Goal: Task Accomplishment & Management: Manage account settings

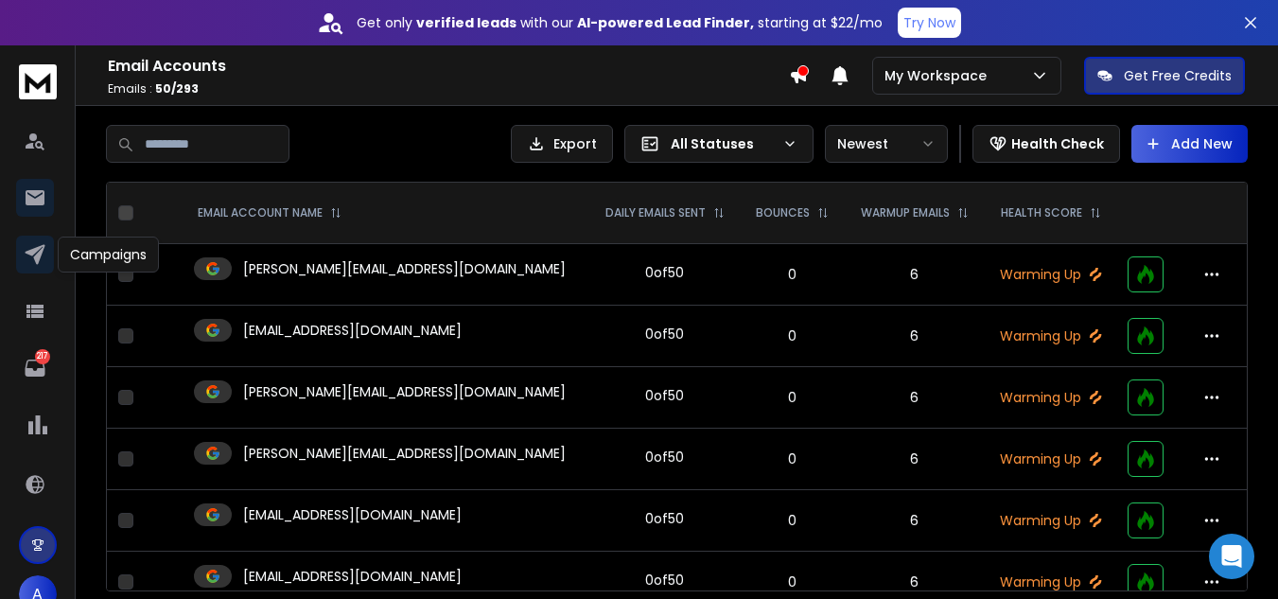
click at [38, 254] on icon at bounding box center [35, 254] width 20 height 20
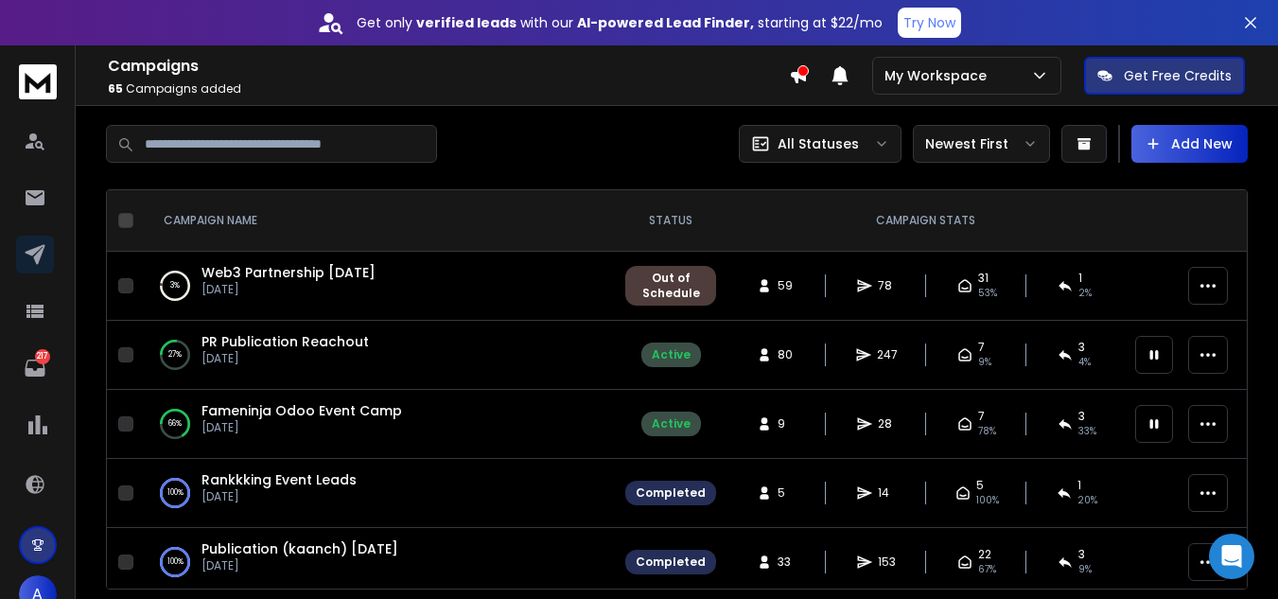
click at [294, 268] on span "Web3 Partnership [DATE]" at bounding box center [289, 272] width 174 height 19
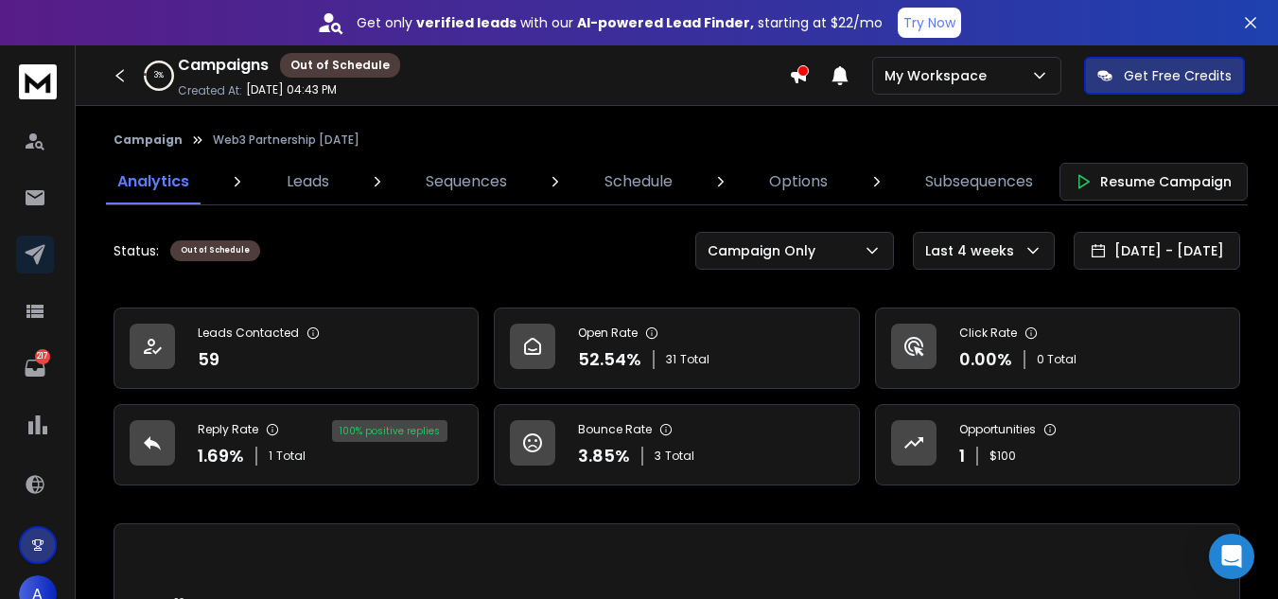
click at [751, 151] on div "Campaign Web3 Partnership [DATE]" at bounding box center [677, 140] width 1142 height 30
click at [610, 185] on p "Schedule" at bounding box center [639, 181] width 68 height 23
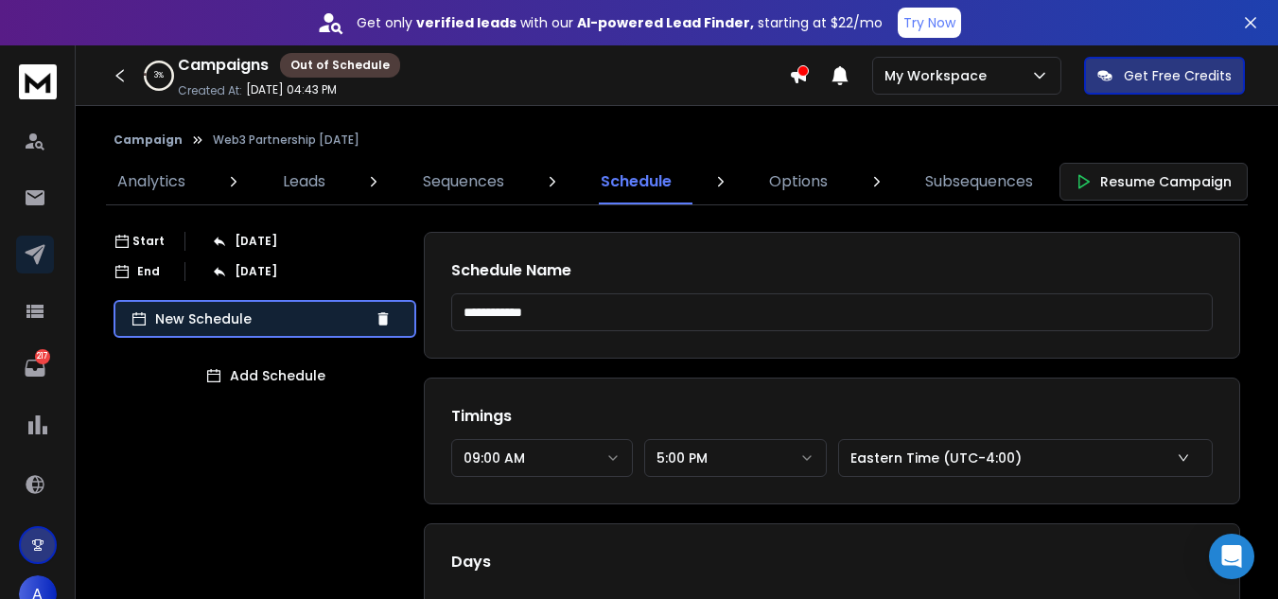
click at [382, 311] on icon at bounding box center [383, 318] width 17 height 17
click at [382, 308] on div "New Schedule" at bounding box center [265, 319] width 303 height 38
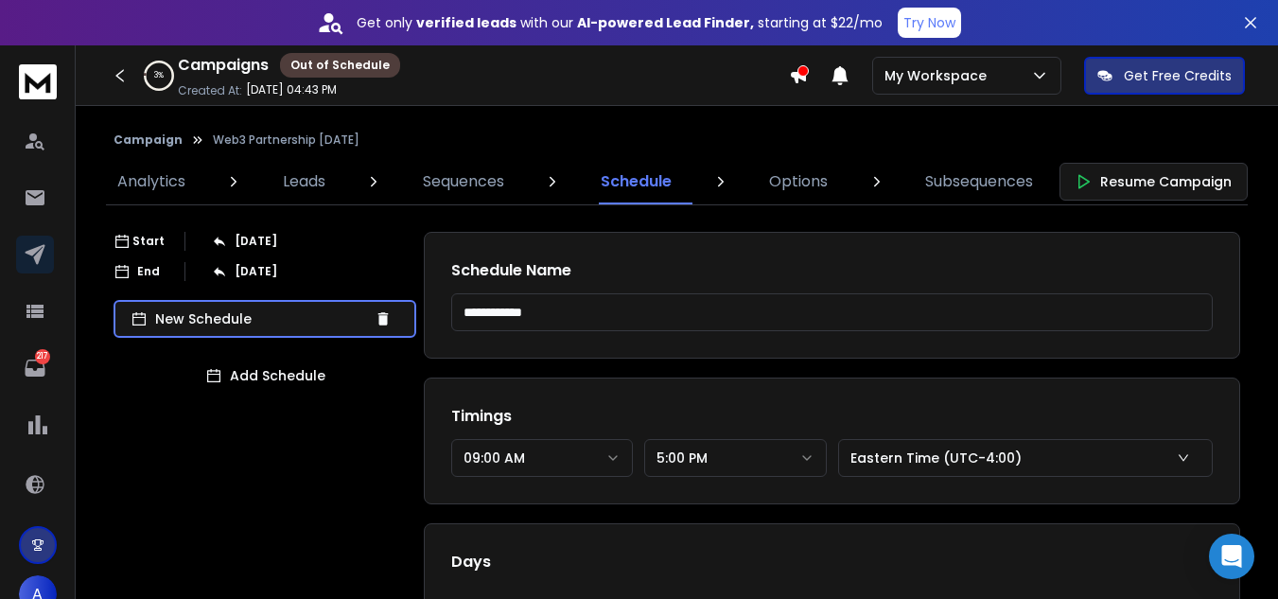
click at [226, 266] on icon at bounding box center [219, 271] width 15 height 15
click at [153, 270] on p "End" at bounding box center [148, 271] width 23 height 15
click at [291, 262] on div "End [DATE]" at bounding box center [265, 271] width 303 height 19
click at [277, 270] on p "[DATE]" at bounding box center [256, 271] width 43 height 15
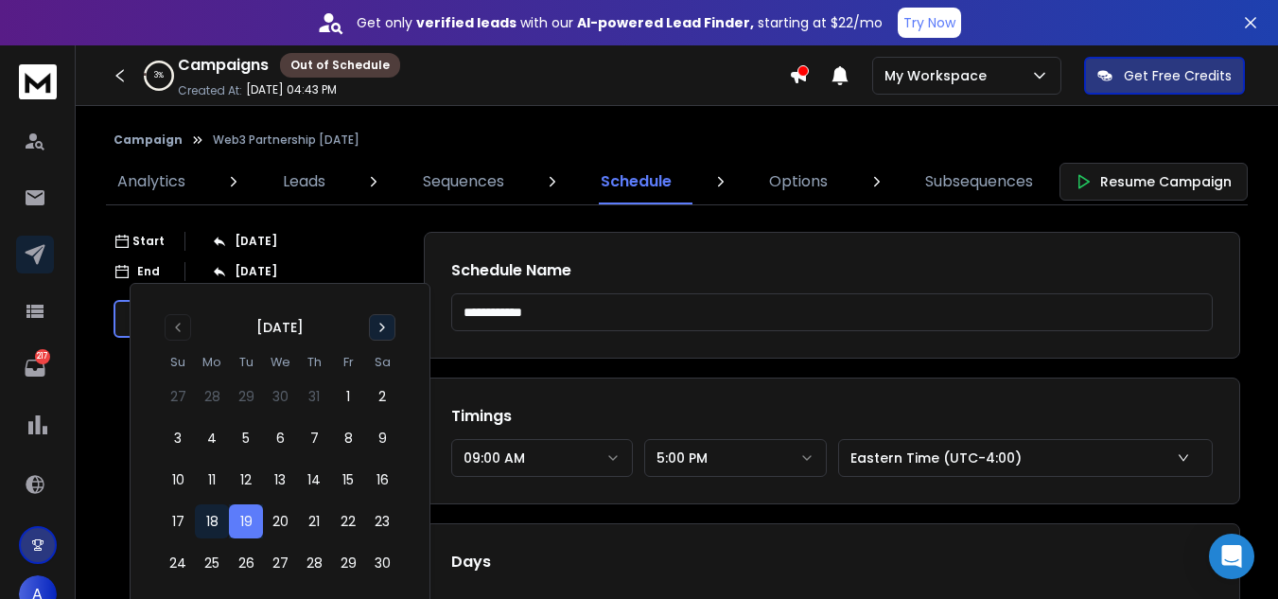
click at [383, 328] on icon "Go to next month" at bounding box center [382, 328] width 4 height 8
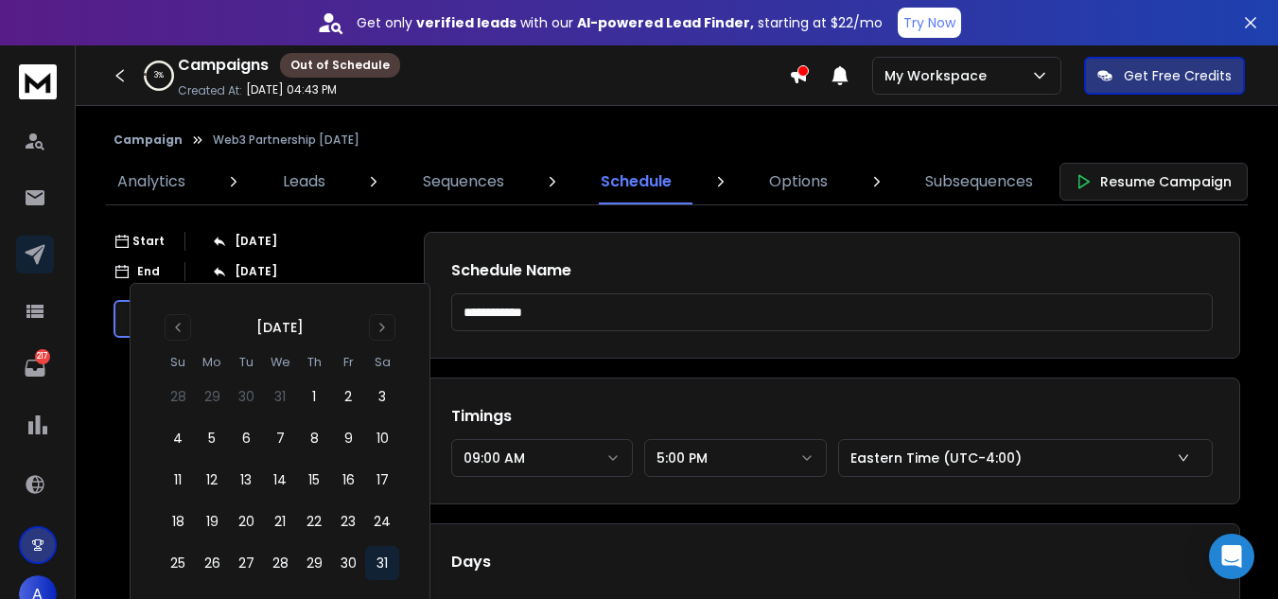
click at [379, 562] on button "31" at bounding box center [382, 563] width 34 height 34
click at [385, 256] on div "Start [DATE] End [DATE]" at bounding box center [265, 256] width 303 height 49
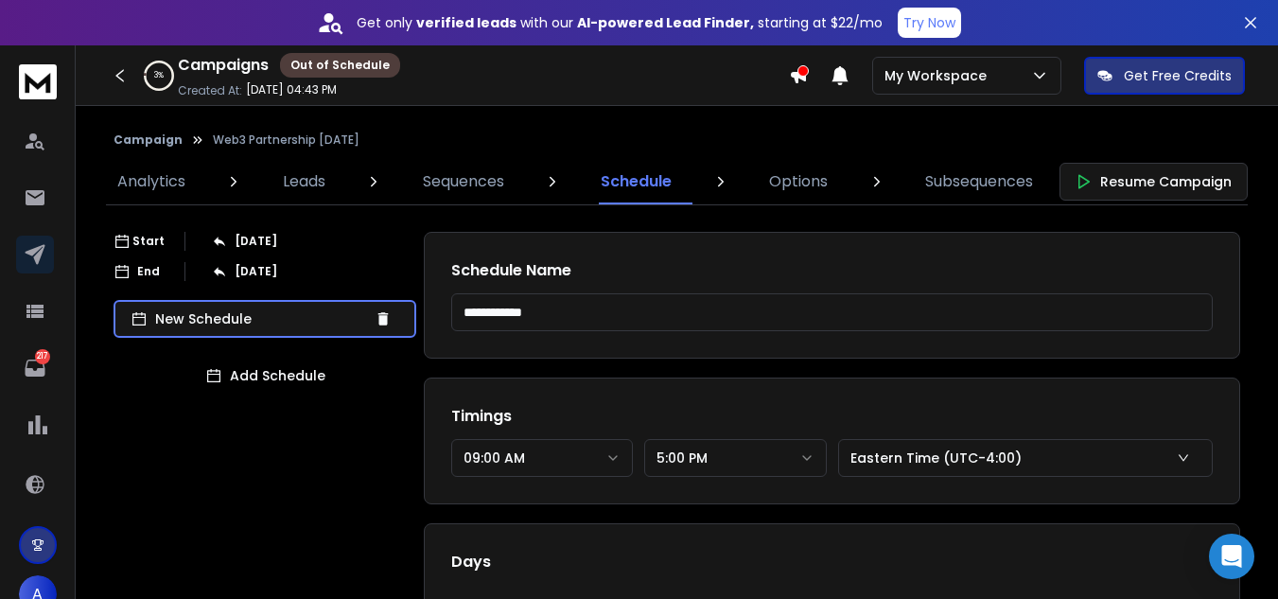
click at [277, 273] on p "[DATE]" at bounding box center [256, 271] width 43 height 15
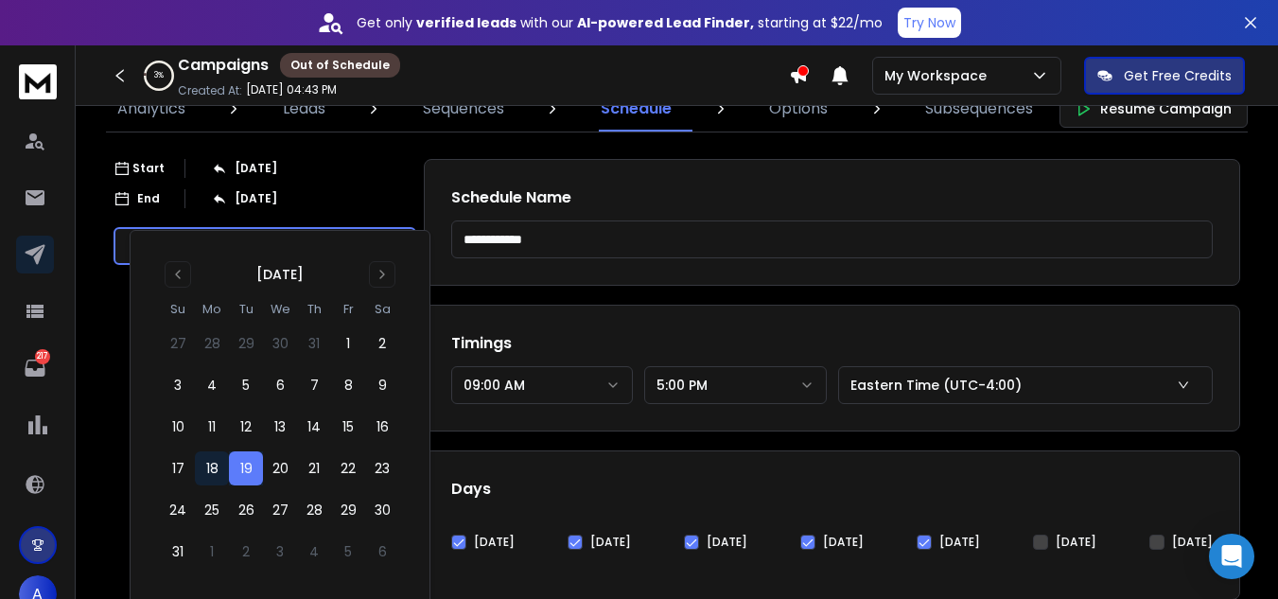
scroll to position [157, 0]
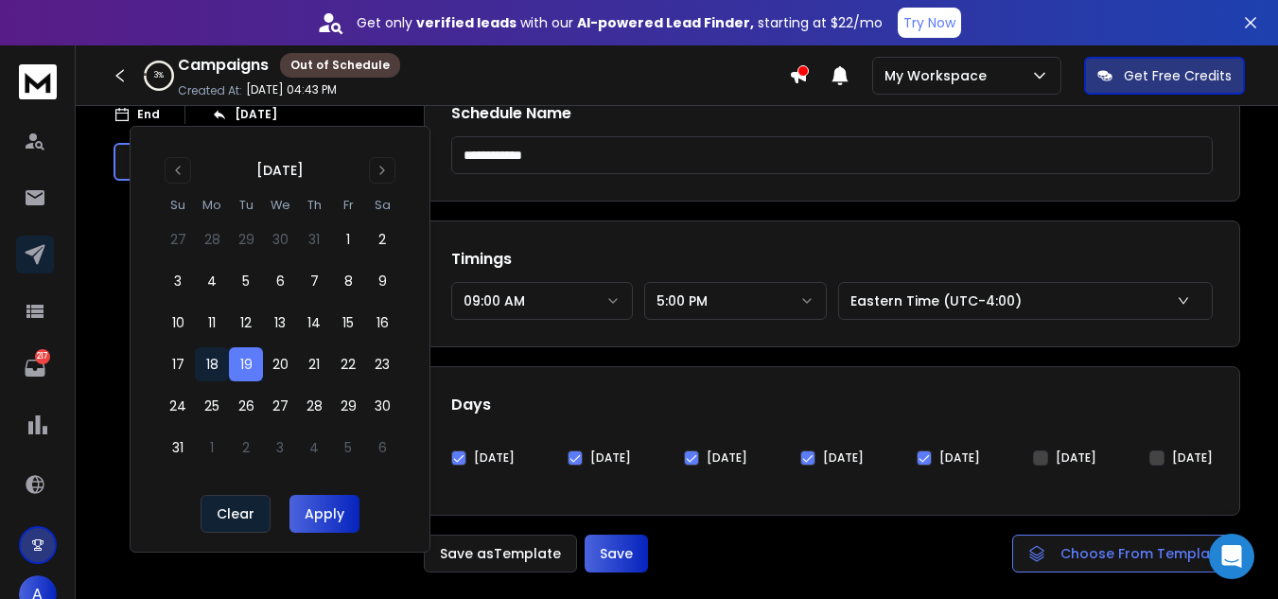
click at [230, 511] on button "Clear" at bounding box center [236, 514] width 70 height 38
click at [388, 167] on icon "Go to next month" at bounding box center [382, 170] width 15 height 15
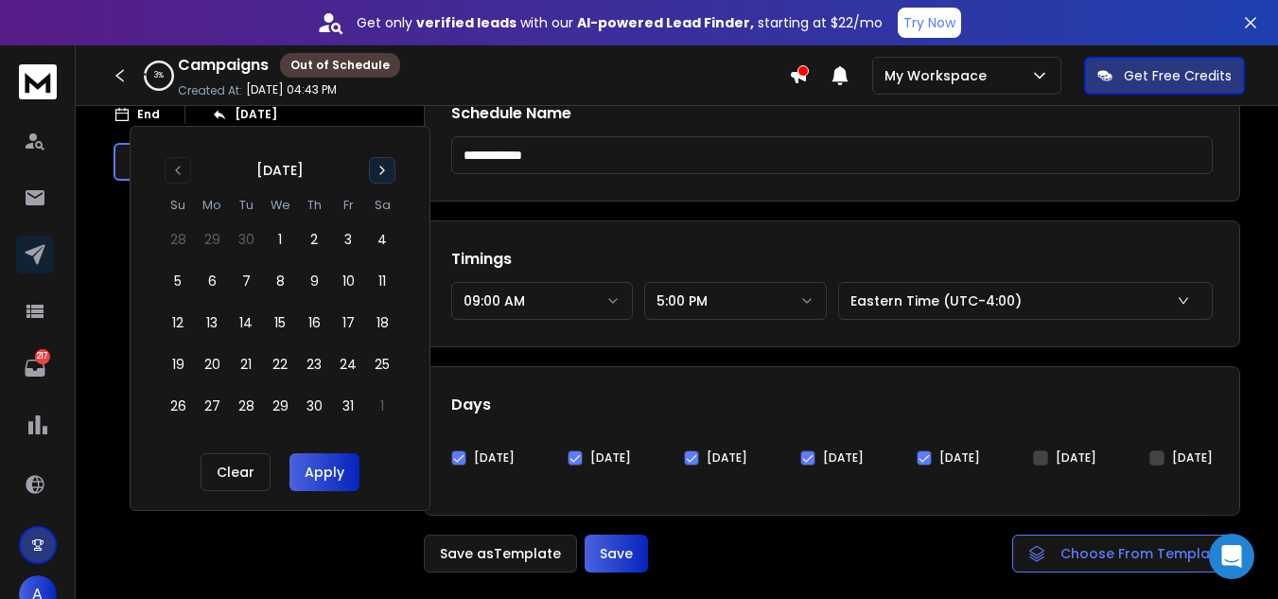
click at [388, 167] on icon "Go to next month" at bounding box center [382, 170] width 15 height 15
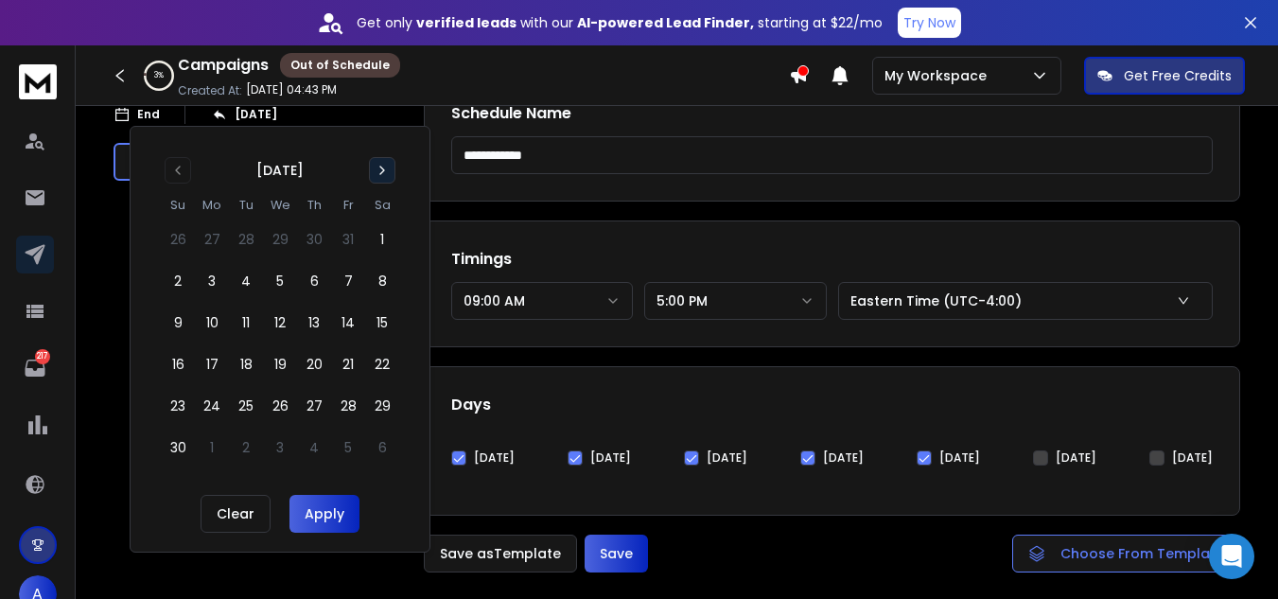
click at [388, 167] on icon "Go to next month" at bounding box center [382, 170] width 15 height 15
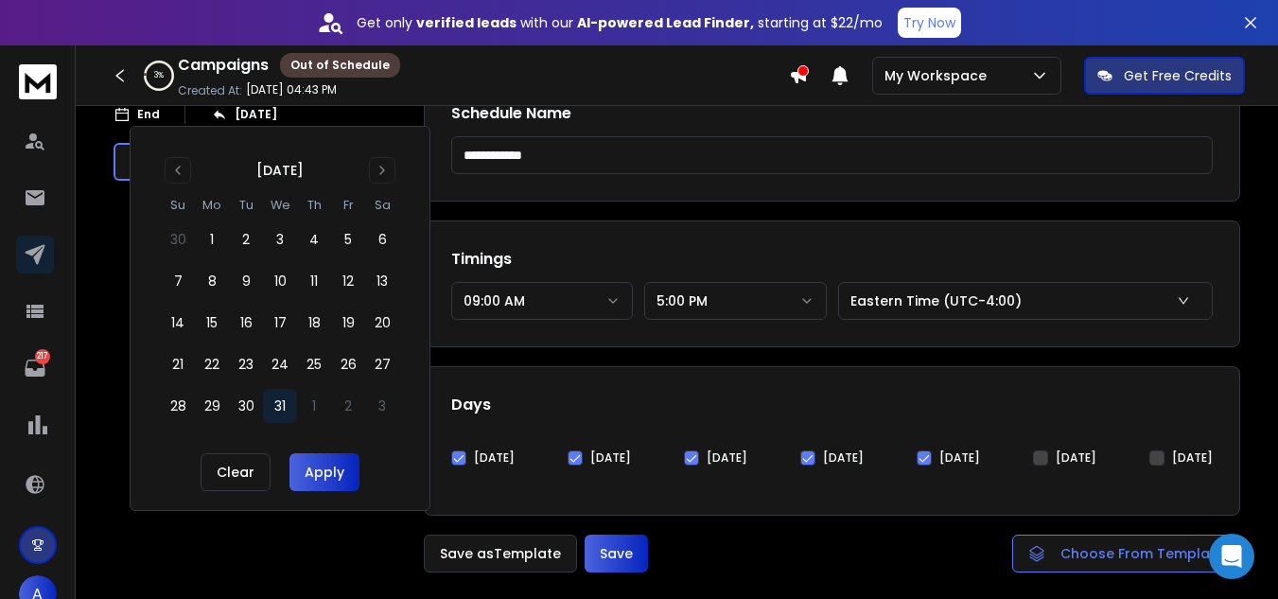
click at [277, 404] on button "31" at bounding box center [280, 406] width 34 height 34
click at [325, 483] on button "Apply" at bounding box center [325, 472] width 70 height 38
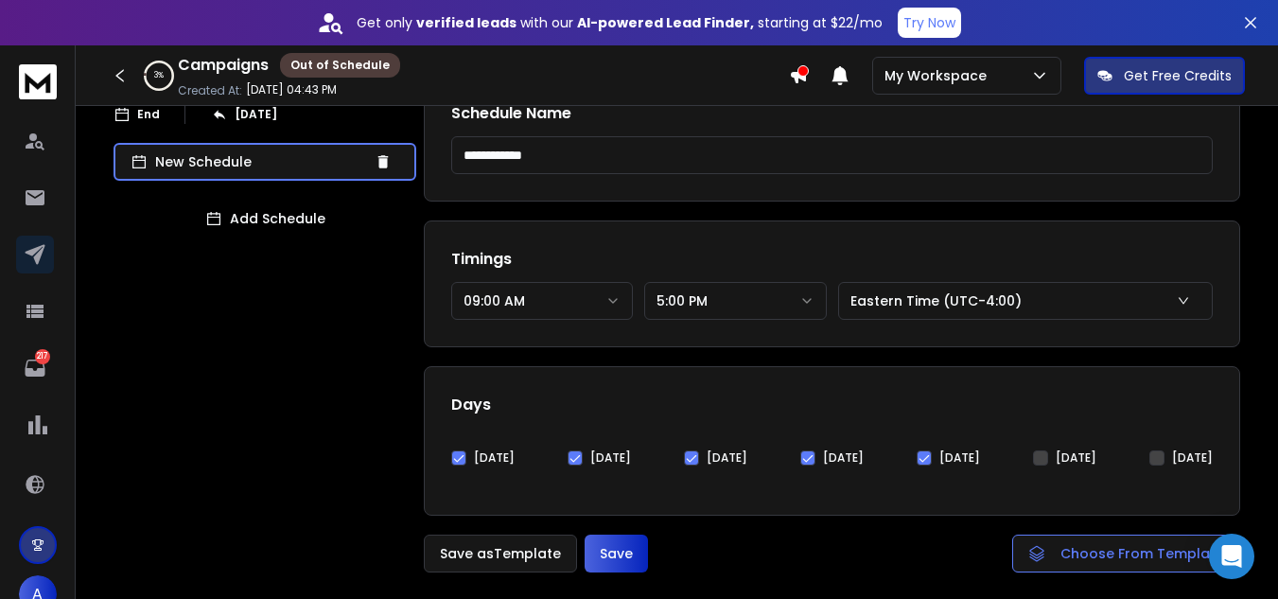
click at [633, 566] on button "Save" at bounding box center [616, 554] width 63 height 38
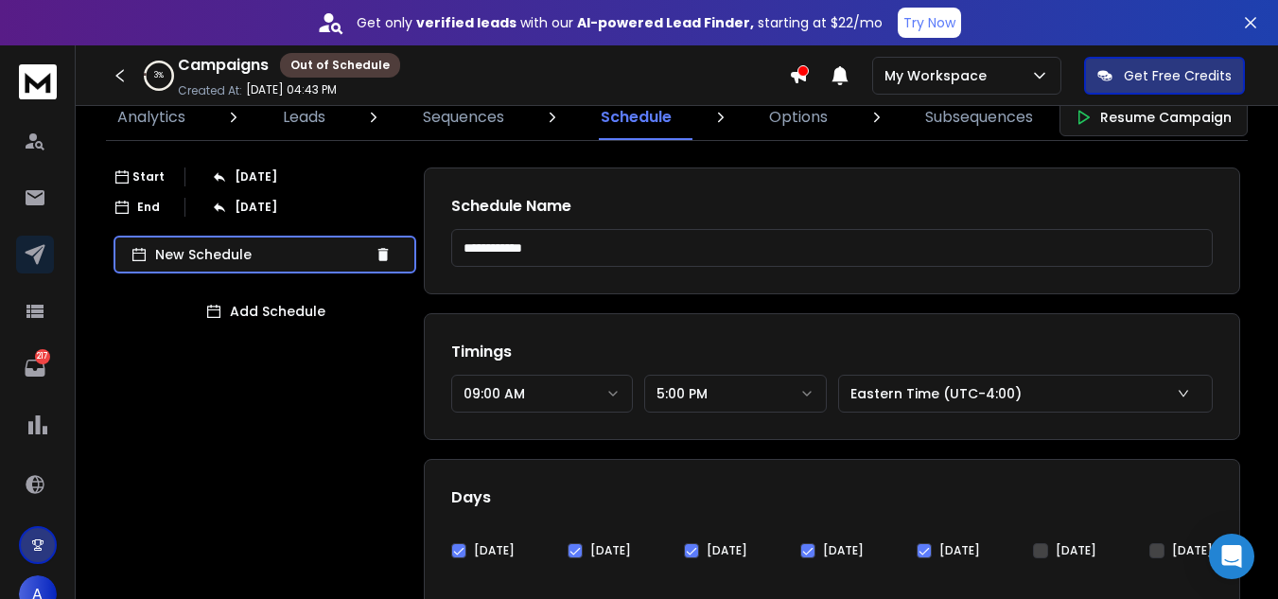
scroll to position [0, 0]
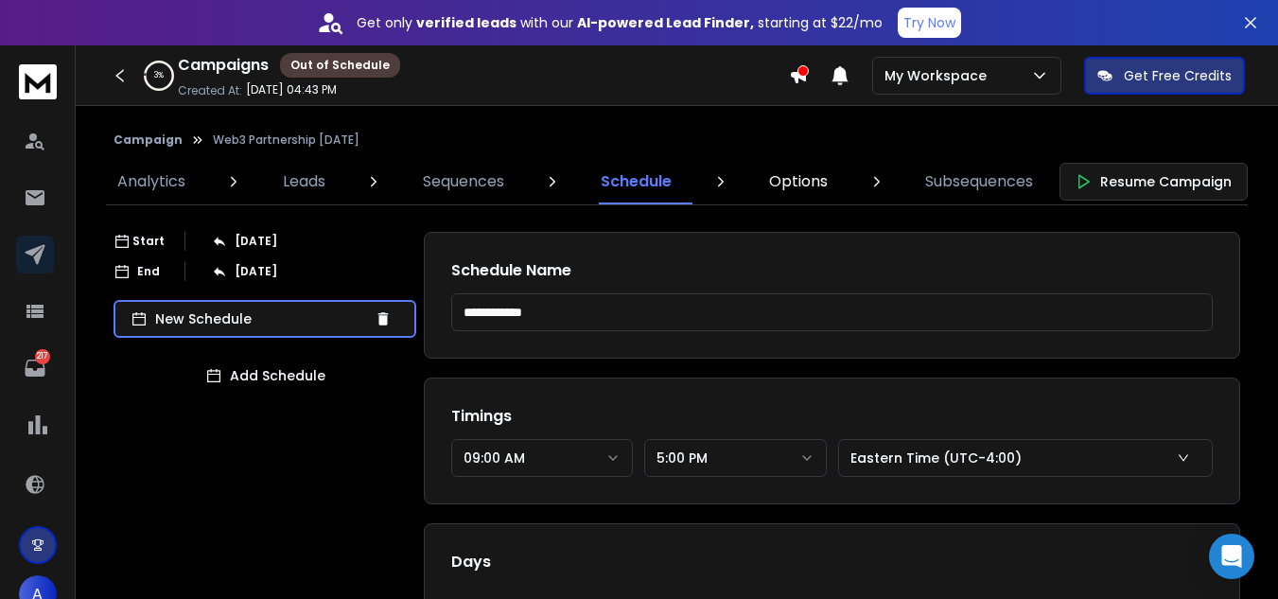
click at [810, 181] on p "Options" at bounding box center [798, 181] width 59 height 23
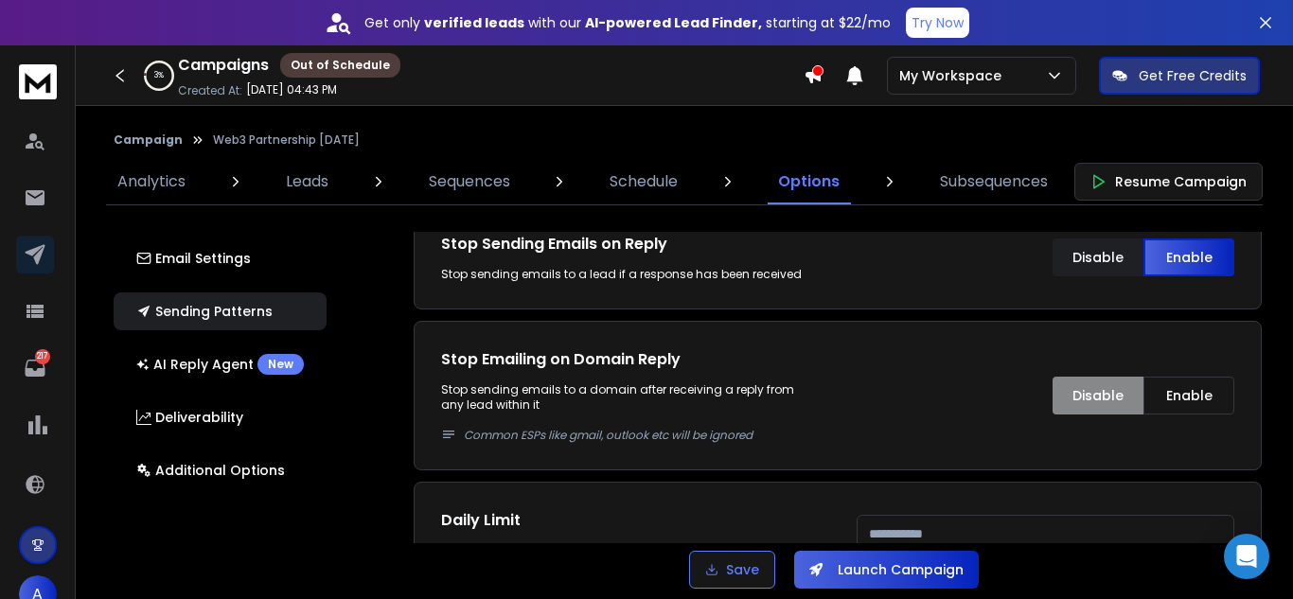
click at [917, 578] on button "Launch Campaign" at bounding box center [886, 570] width 185 height 38
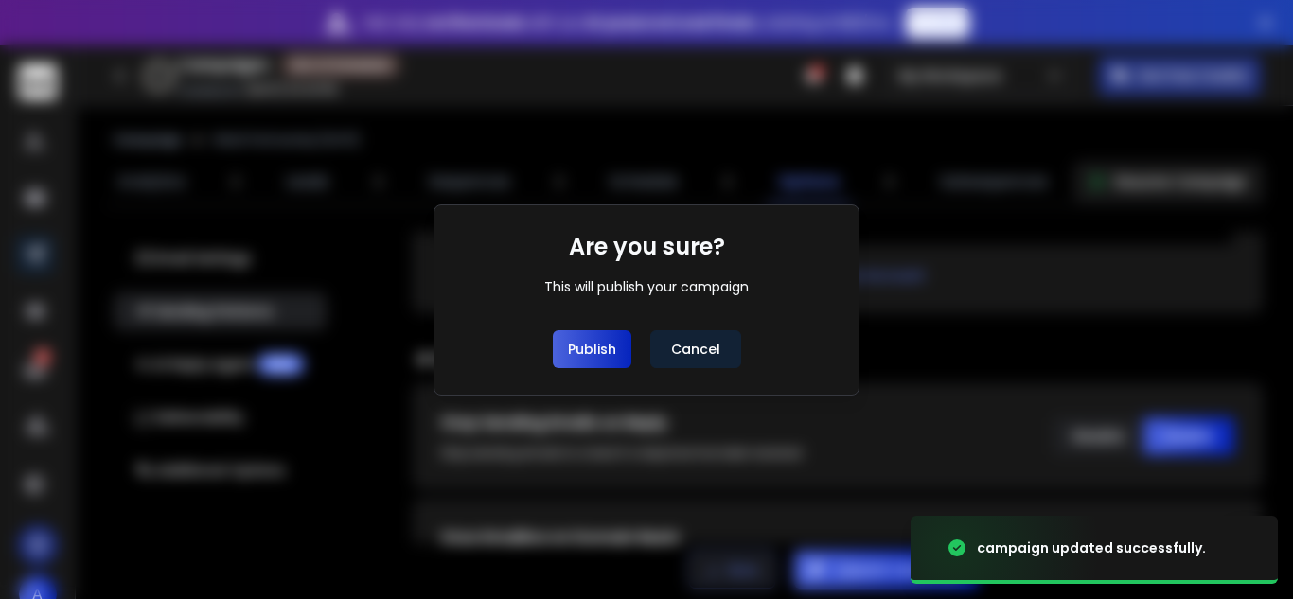
scroll to position [557, 0]
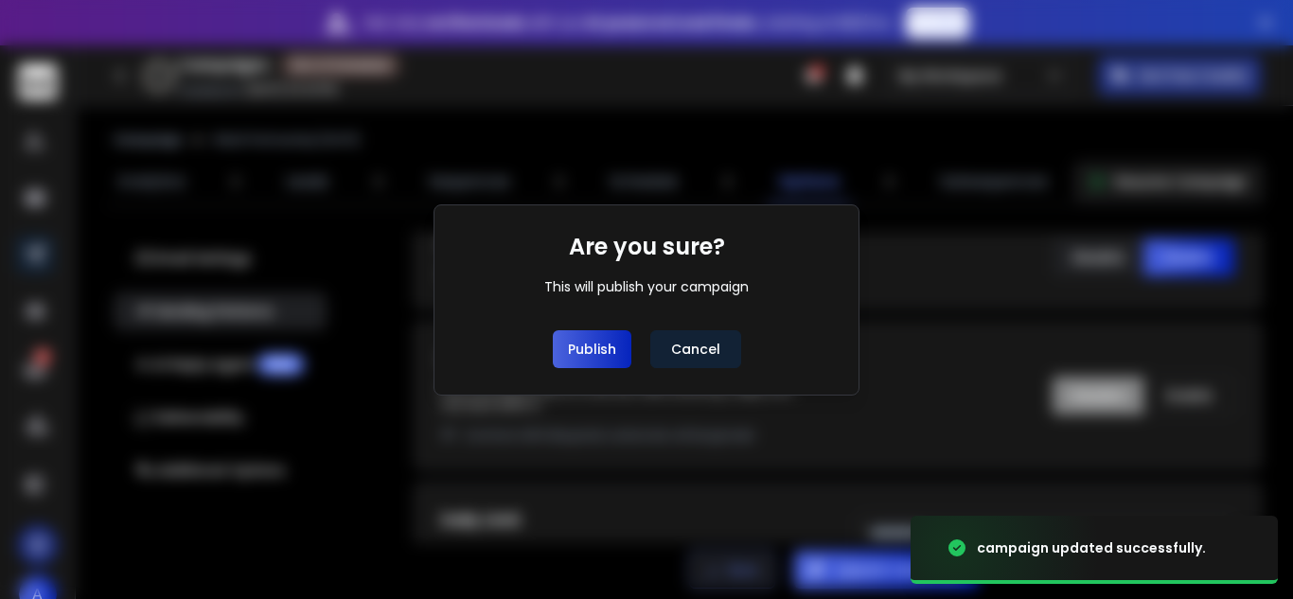
click at [610, 364] on button "Publish" at bounding box center [592, 349] width 79 height 38
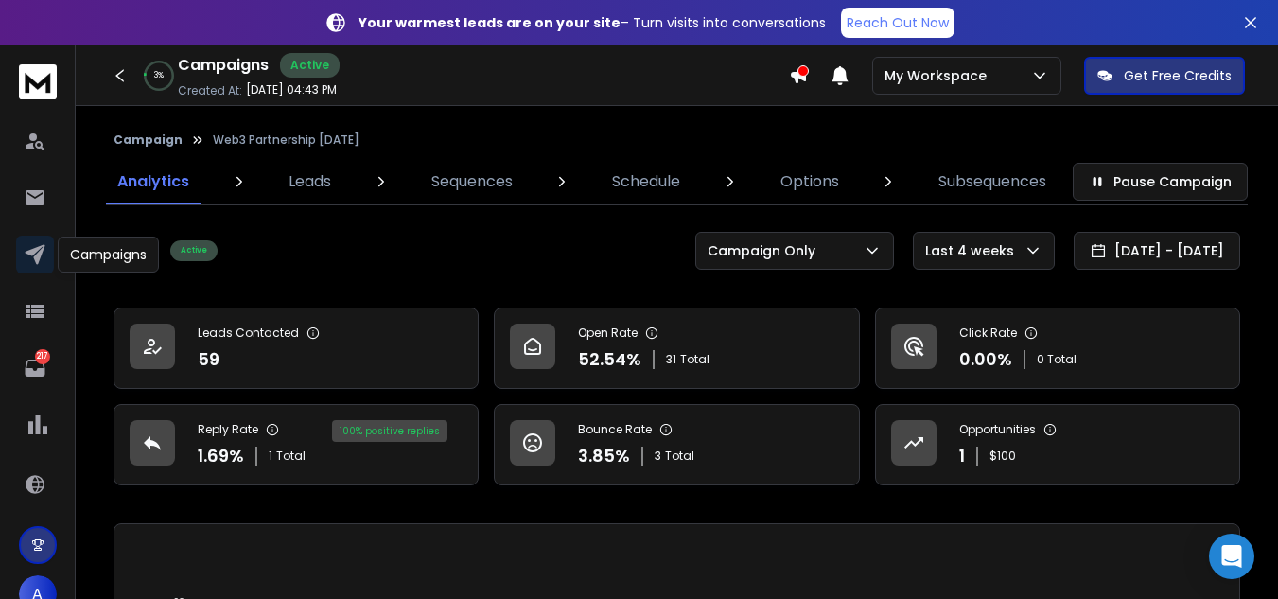
click at [32, 248] on icon at bounding box center [35, 254] width 23 height 23
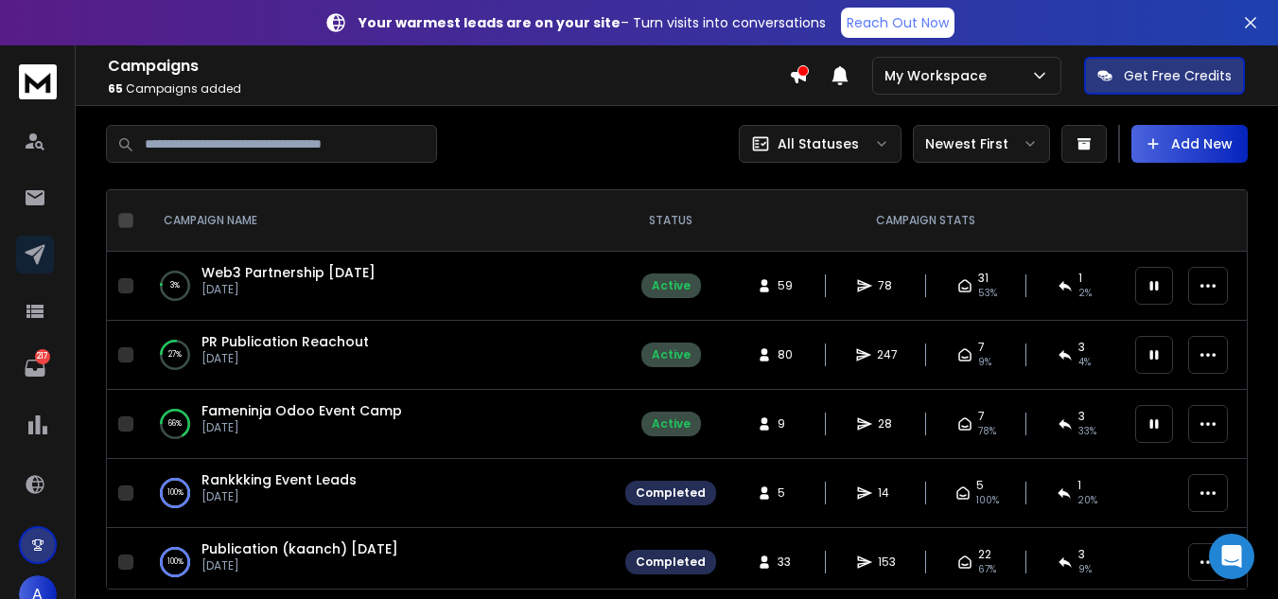
click at [297, 340] on span "PR Publication Reachout" at bounding box center [285, 341] width 167 height 19
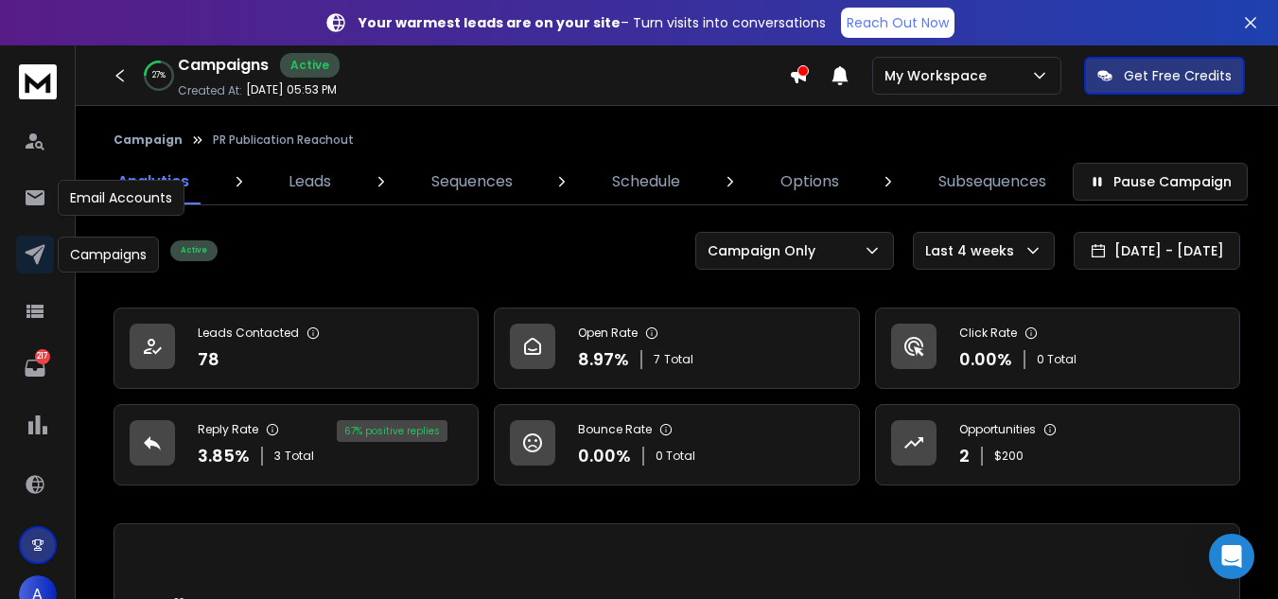
click at [37, 253] on icon at bounding box center [35, 254] width 23 height 23
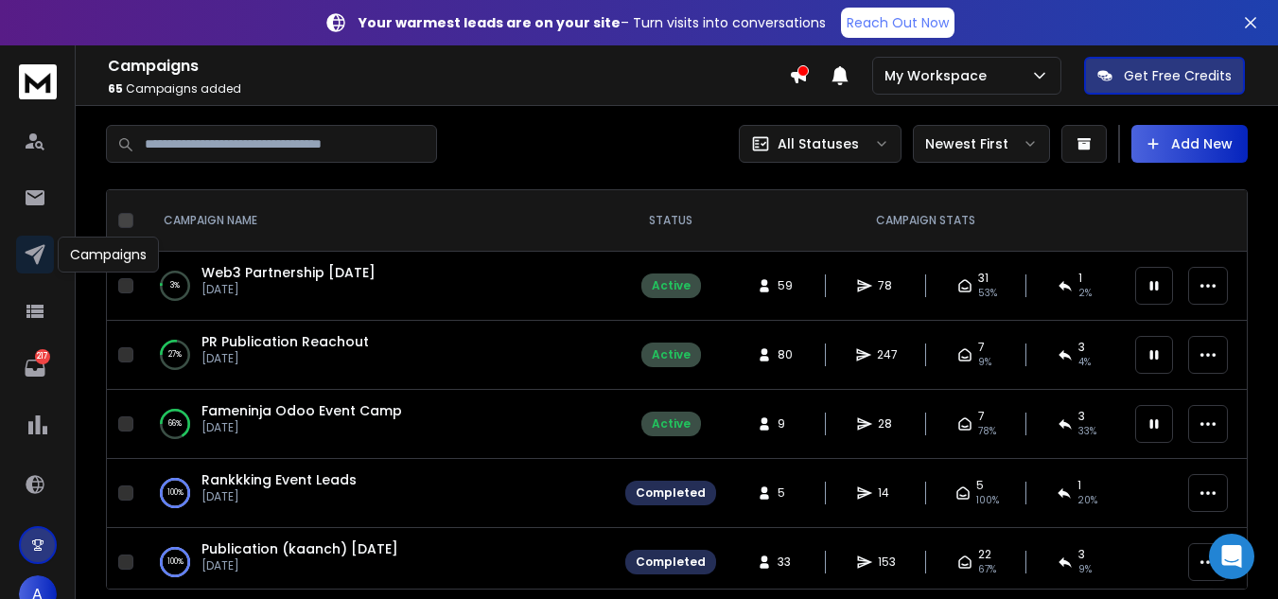
click at [320, 269] on span "Web3 Partnership [DATE]" at bounding box center [289, 272] width 174 height 19
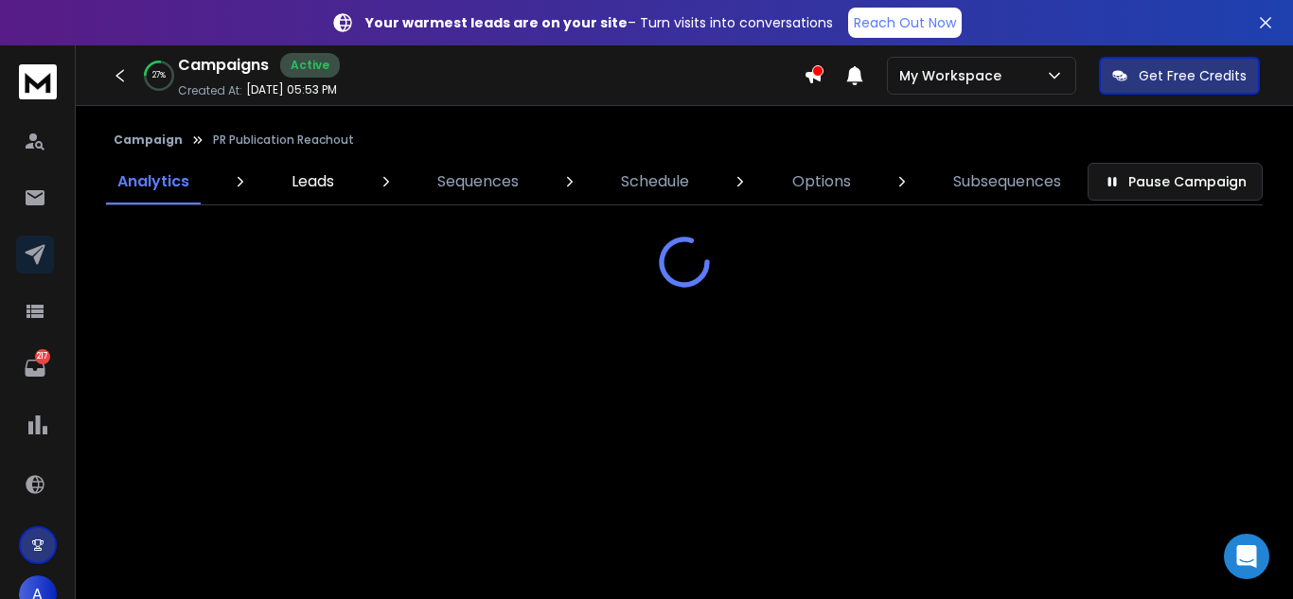
click at [309, 184] on p "Leads" at bounding box center [312, 181] width 43 height 23
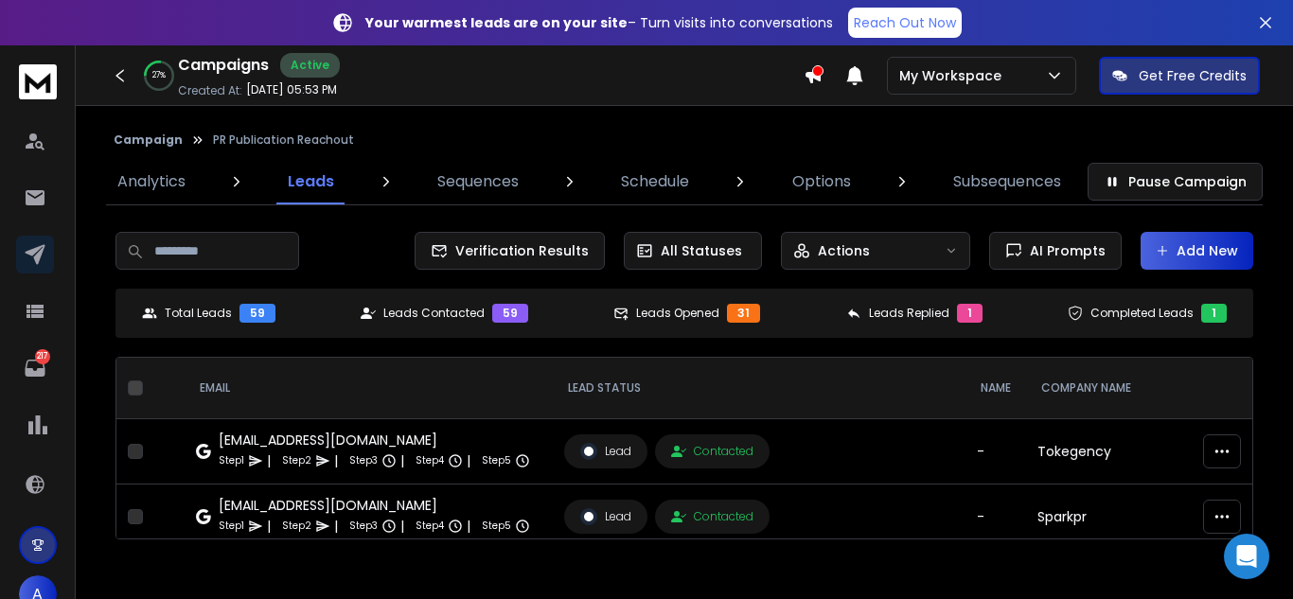
click at [1245, 239] on button "Add New" at bounding box center [1196, 251] width 113 height 38
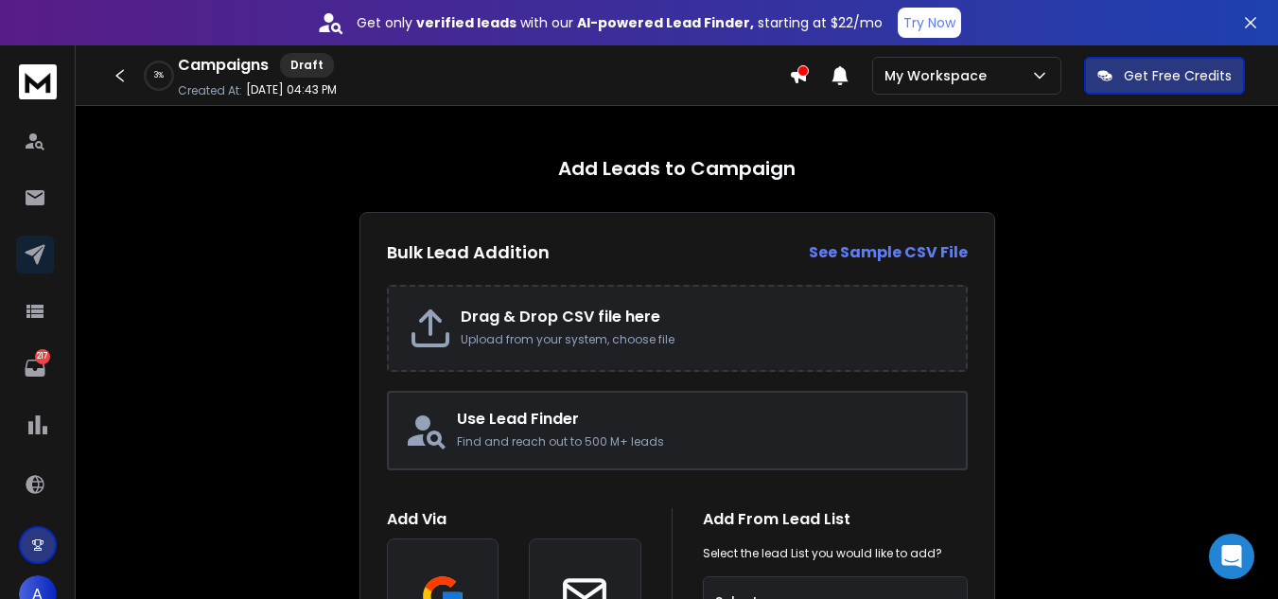
click at [473, 325] on h2 "Drag & Drop CSV file here" at bounding box center [704, 317] width 486 height 23
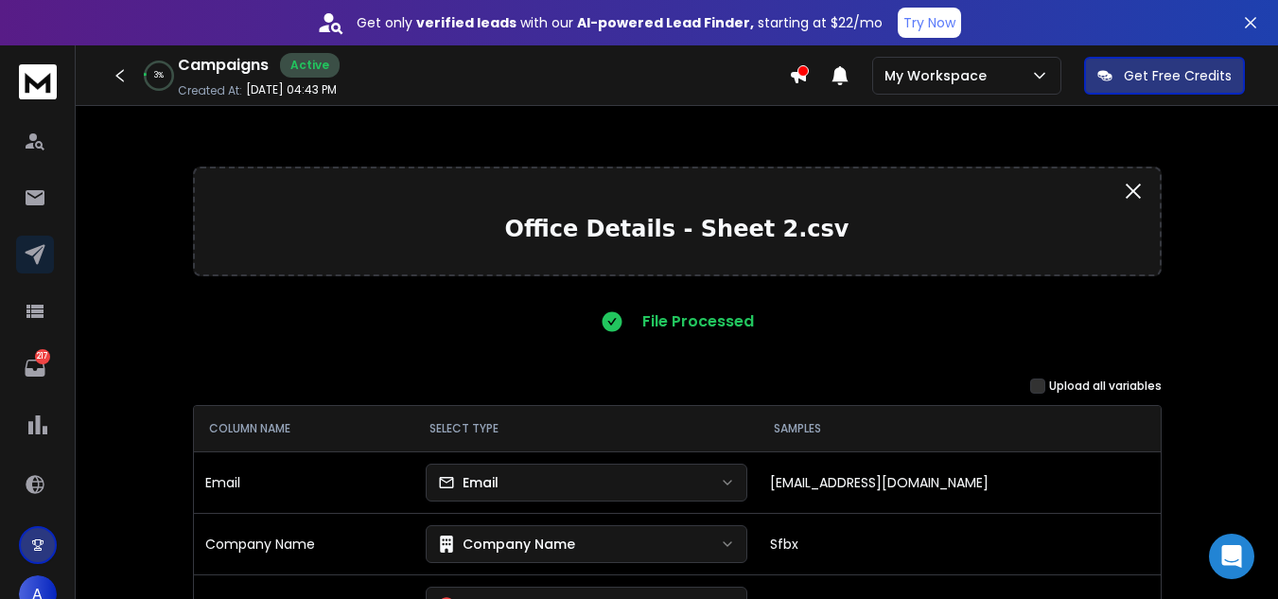
click at [713, 209] on div "Office Details - Sheet 2.csv" at bounding box center [677, 222] width 969 height 110
click at [1138, 185] on icon at bounding box center [1132, 191] width 15 height 15
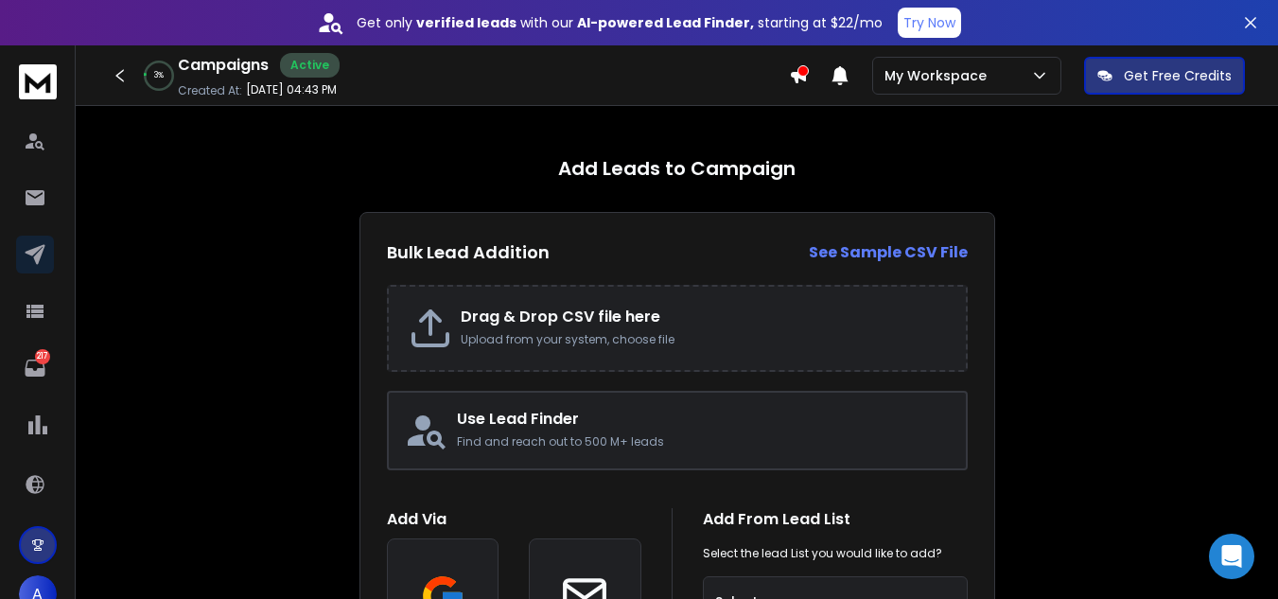
click at [522, 320] on h2 "Drag & Drop CSV file here" at bounding box center [704, 317] width 486 height 23
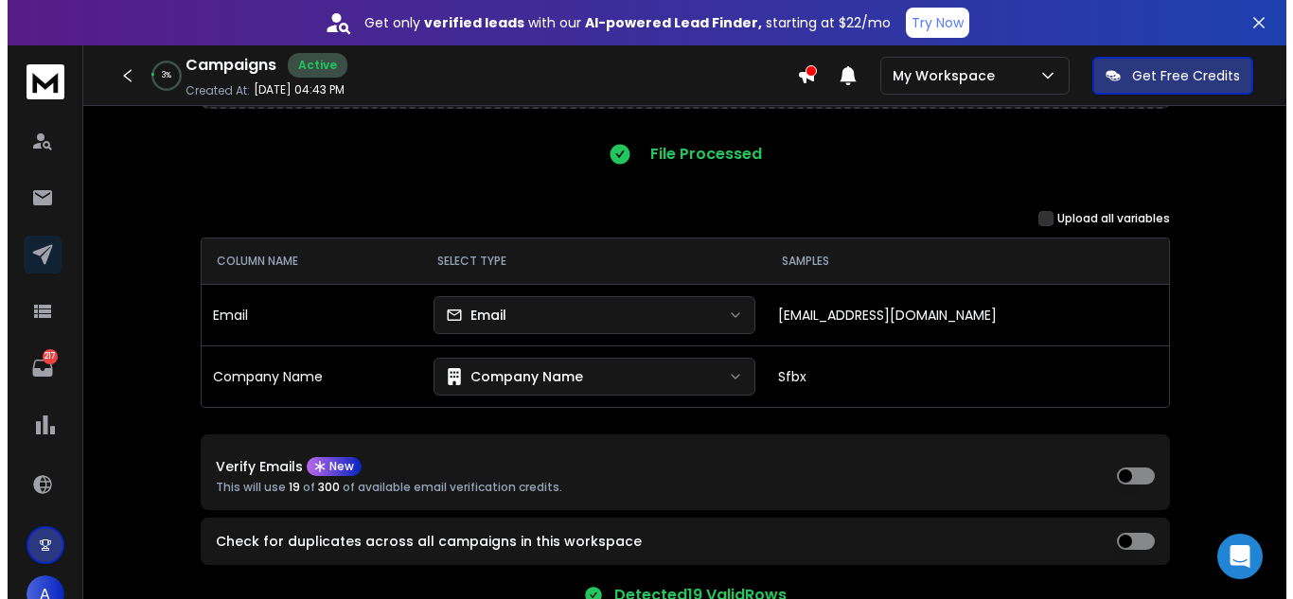
scroll to position [262, 0]
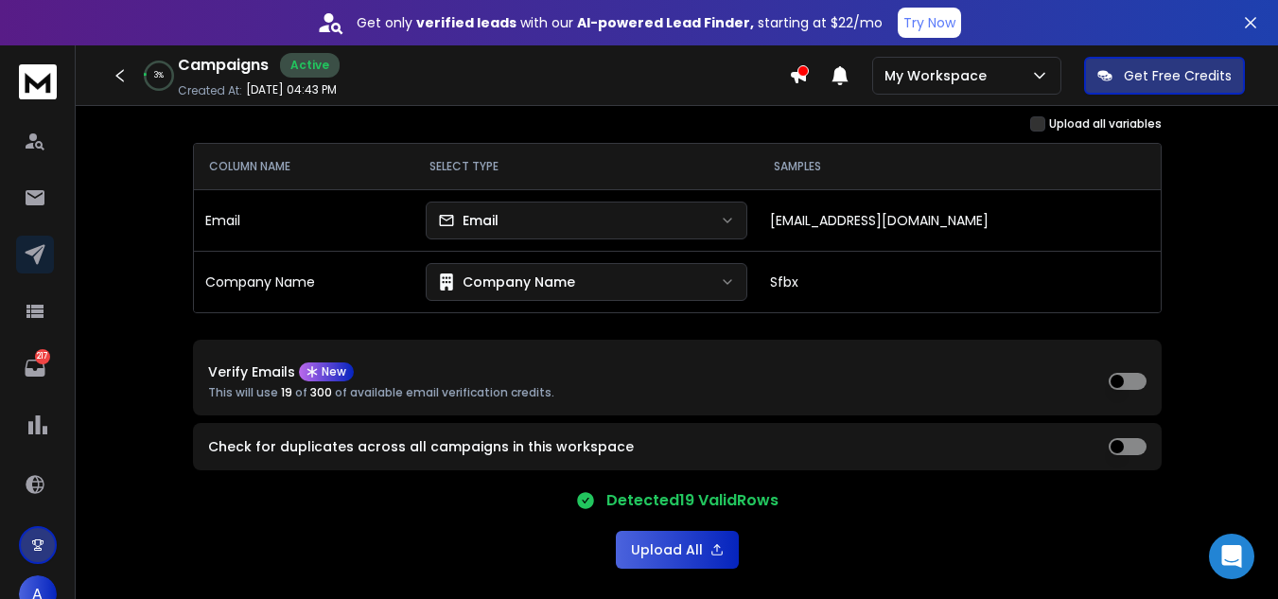
click at [695, 552] on button "Upload All" at bounding box center [677, 550] width 123 height 38
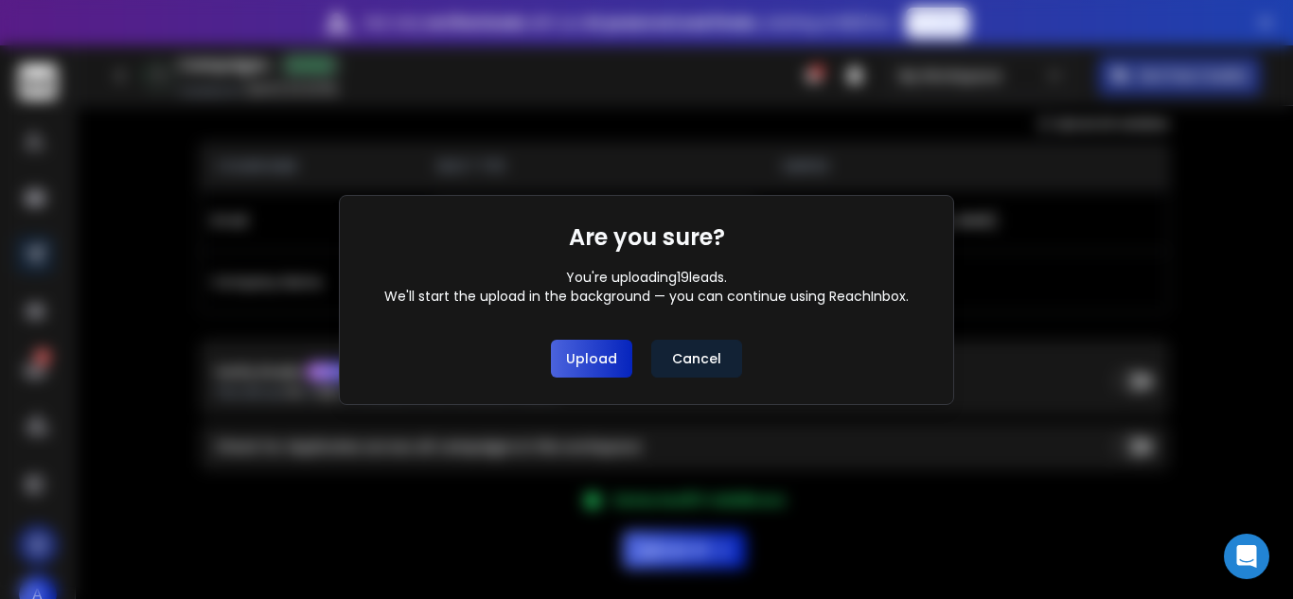
click at [575, 346] on button "Upload" at bounding box center [591, 359] width 81 height 38
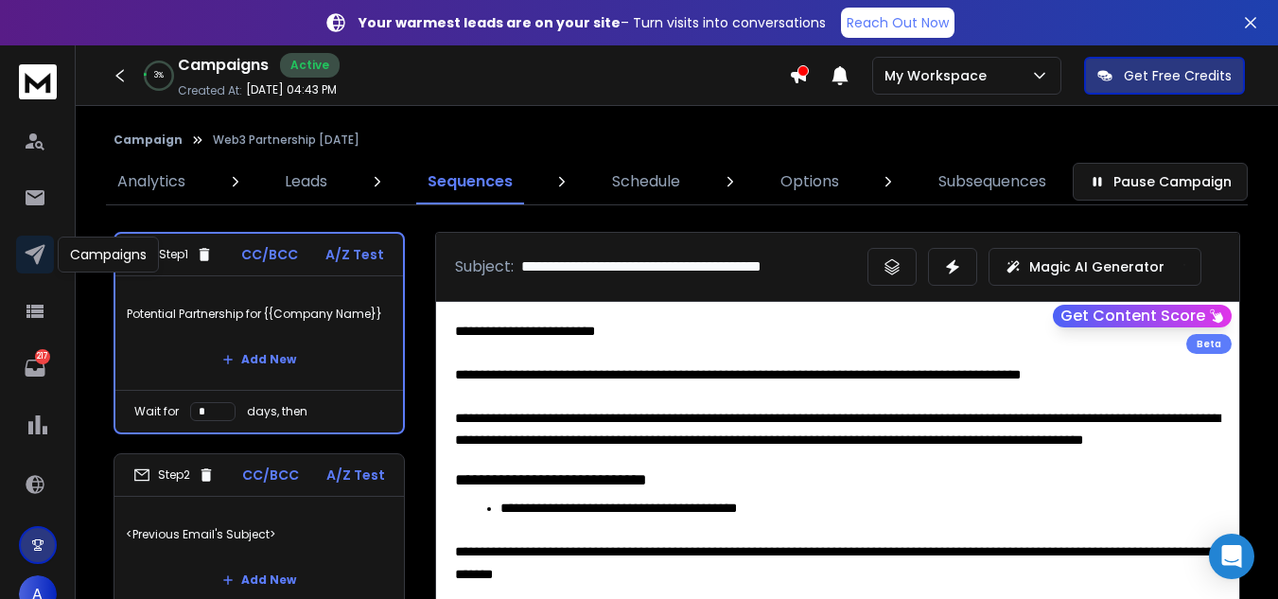
click at [33, 251] on icon at bounding box center [35, 254] width 20 height 20
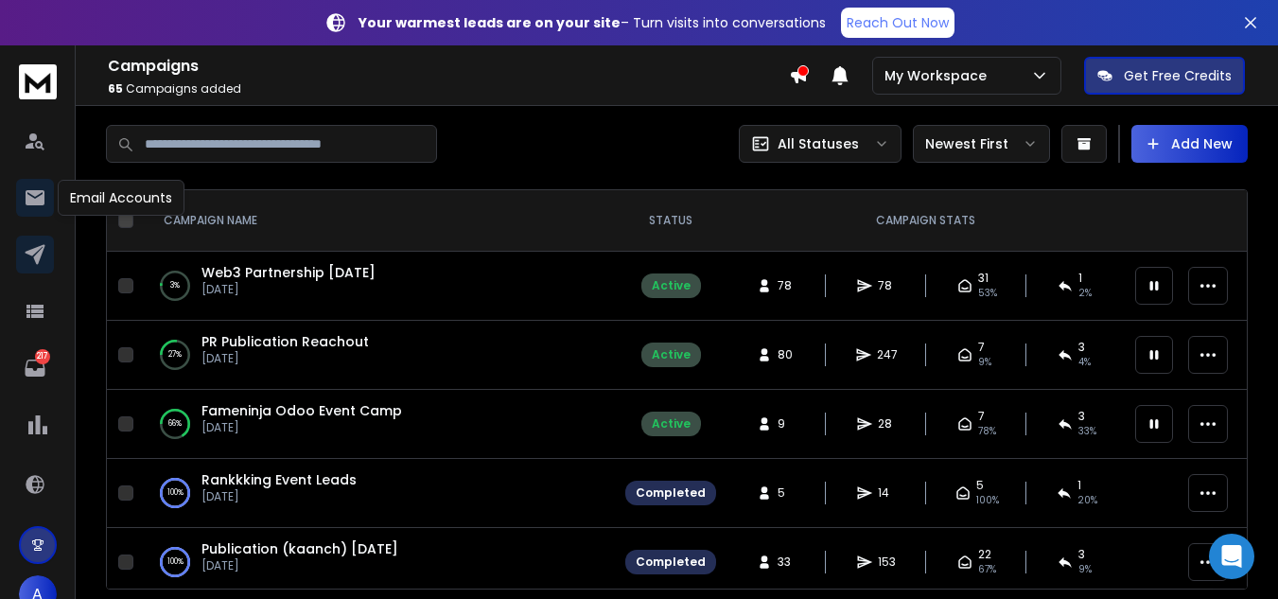
click at [22, 192] on link at bounding box center [35, 198] width 38 height 38
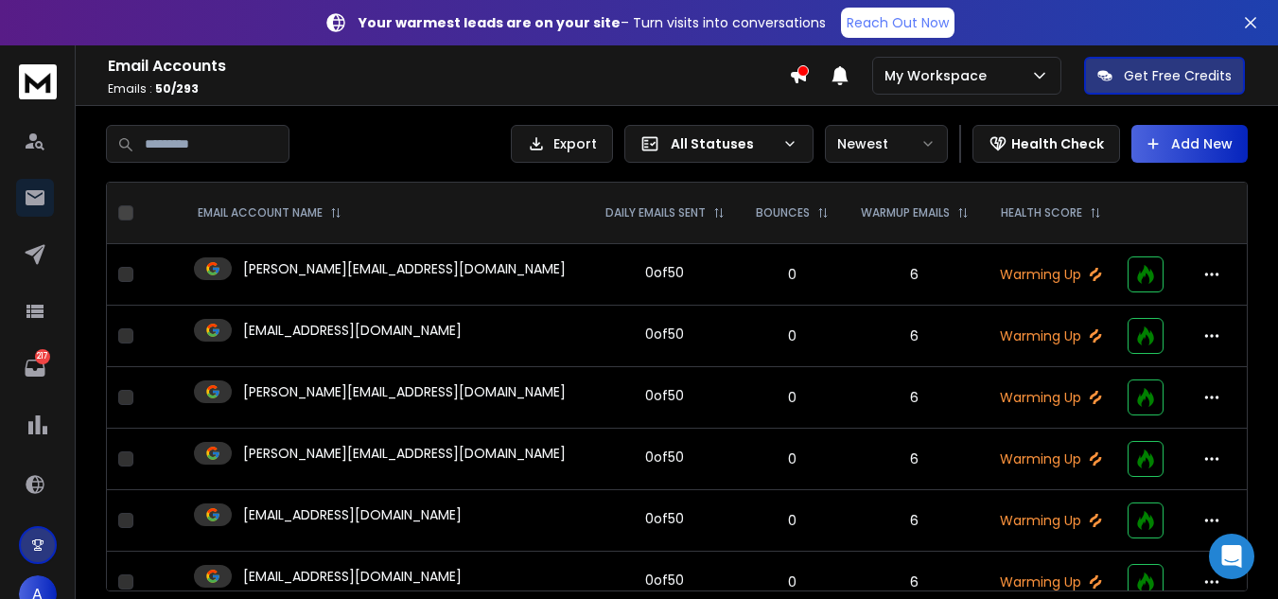
click at [218, 150] on input at bounding box center [198, 144] width 184 height 38
paste input "**********"
type input "**********"
